Goal: Task Accomplishment & Management: Use online tool/utility

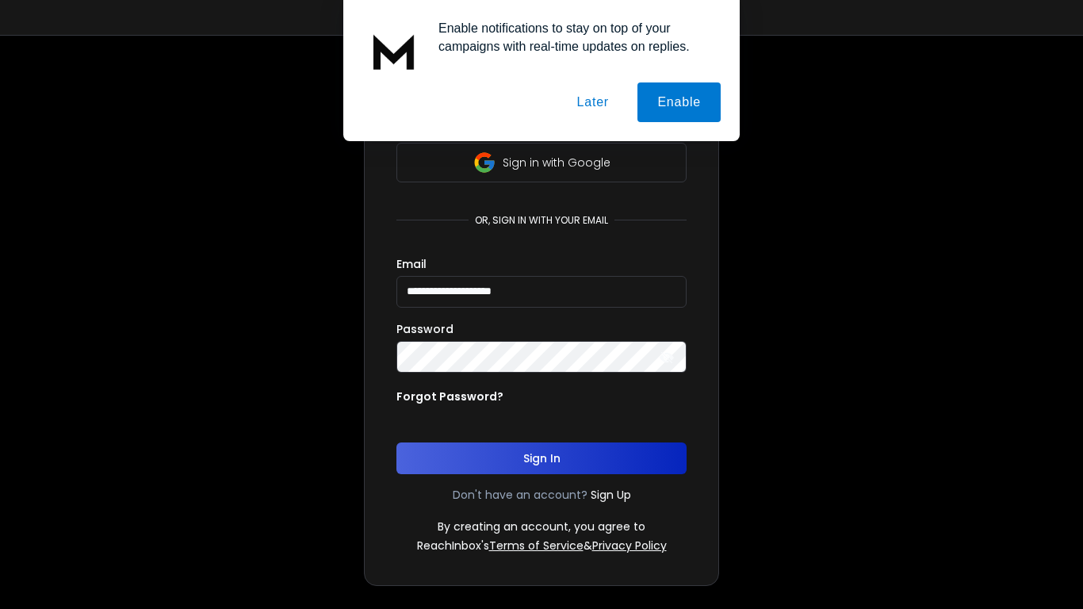
type input "**********"
click at [542, 458] on button "Sign In" at bounding box center [541, 458] width 290 height 32
